Goal: Find specific fact: Find contact information

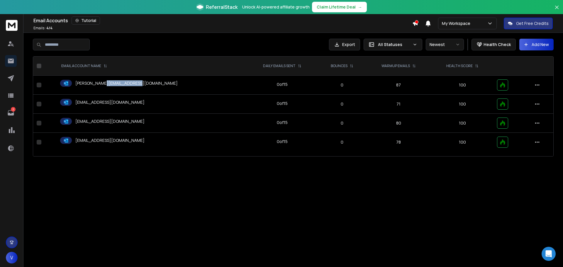
drag, startPoint x: 132, startPoint y: 85, endPoint x: 103, endPoint y: 87, distance: 28.8
click at [103, 87] on td "[PERSON_NAME][EMAIL_ADDRESS][DOMAIN_NAME]" at bounding box center [152, 85] width 190 height 19
copy p "[DOMAIN_NAME]"
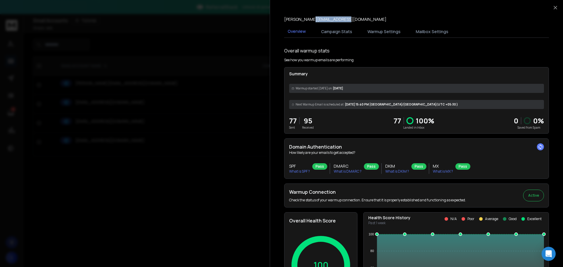
drag, startPoint x: 340, startPoint y: 19, endPoint x: 311, endPoint y: 22, distance: 29.4
click at [311, 22] on div "[PERSON_NAME][EMAIL_ADDRESS][DOMAIN_NAME]" at bounding box center [416, 19] width 265 height 6
copy p "[DOMAIN_NAME]"
click at [197, 131] on div at bounding box center [281, 133] width 563 height 267
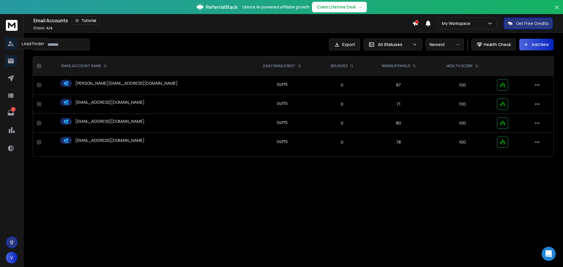
click at [14, 45] on icon at bounding box center [10, 43] width 7 height 7
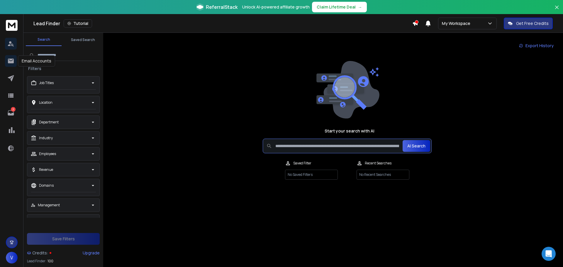
click at [10, 63] on icon at bounding box center [11, 61] width 6 height 5
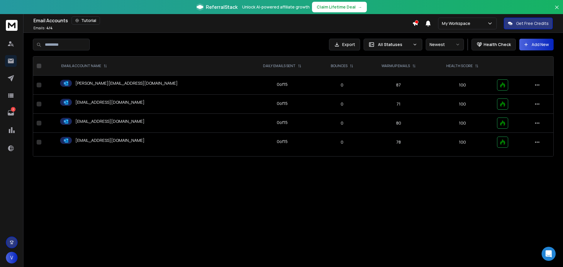
click at [154, 85] on div "[PERSON_NAME][EMAIL_ADDRESS][DOMAIN_NAME]" at bounding box center [151, 83] width 183 height 7
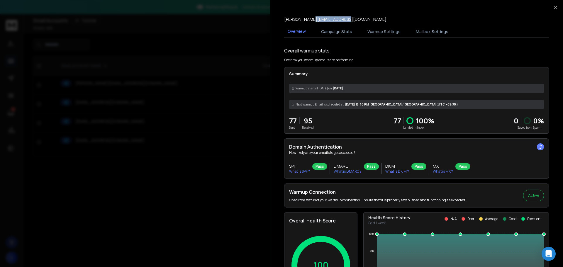
drag, startPoint x: 339, startPoint y: 20, endPoint x: 311, endPoint y: 20, distance: 27.6
click at [311, 20] on p "[PERSON_NAME][EMAIL_ADDRESS][DOMAIN_NAME]" at bounding box center [335, 19] width 102 height 6
copy p "[DOMAIN_NAME]"
